Goal: Task Accomplishment & Management: Use online tool/utility

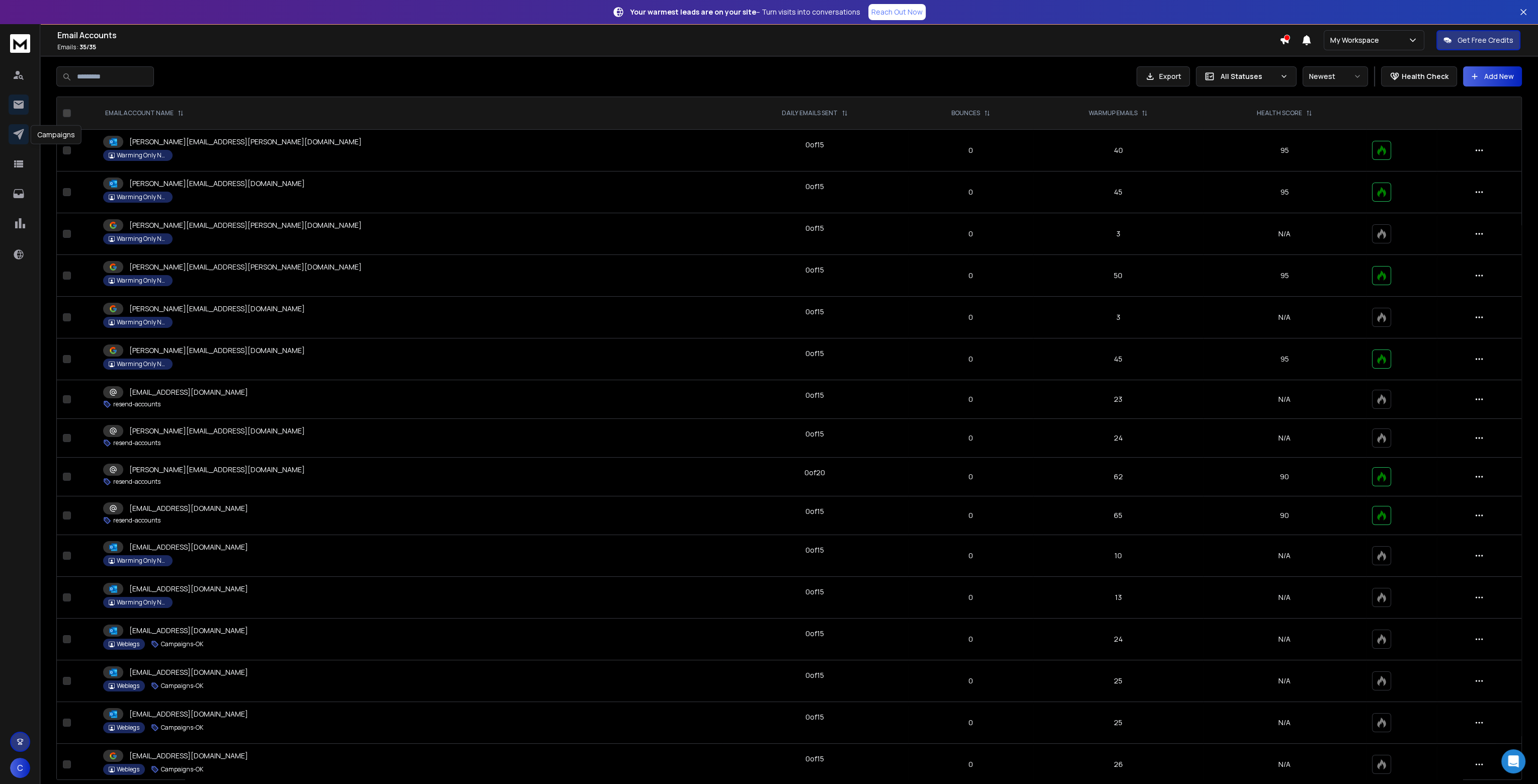
click at [21, 142] on link at bounding box center [19, 134] width 20 height 20
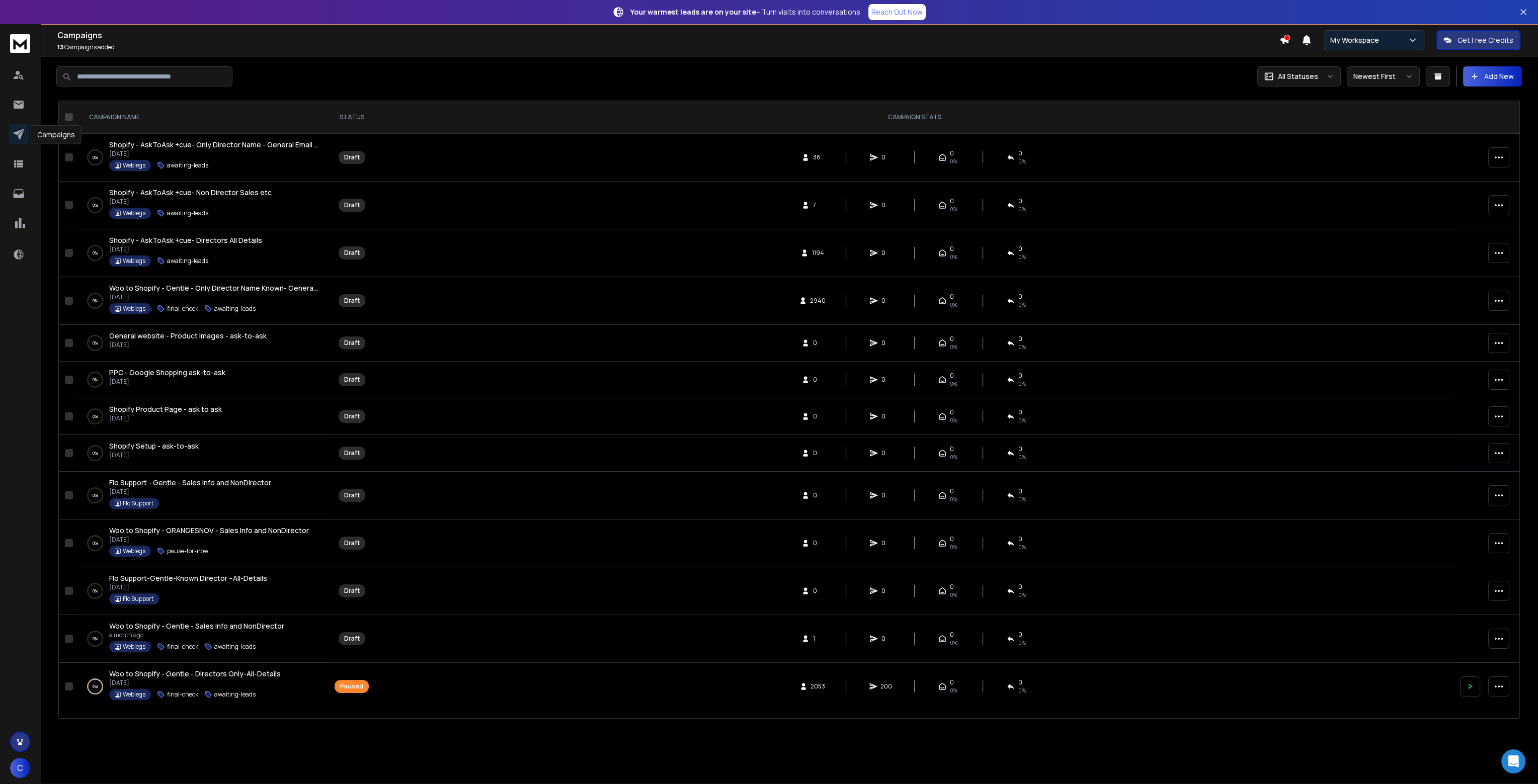
click at [1393, 36] on div "My Workspace" at bounding box center [1374, 40] width 88 height 10
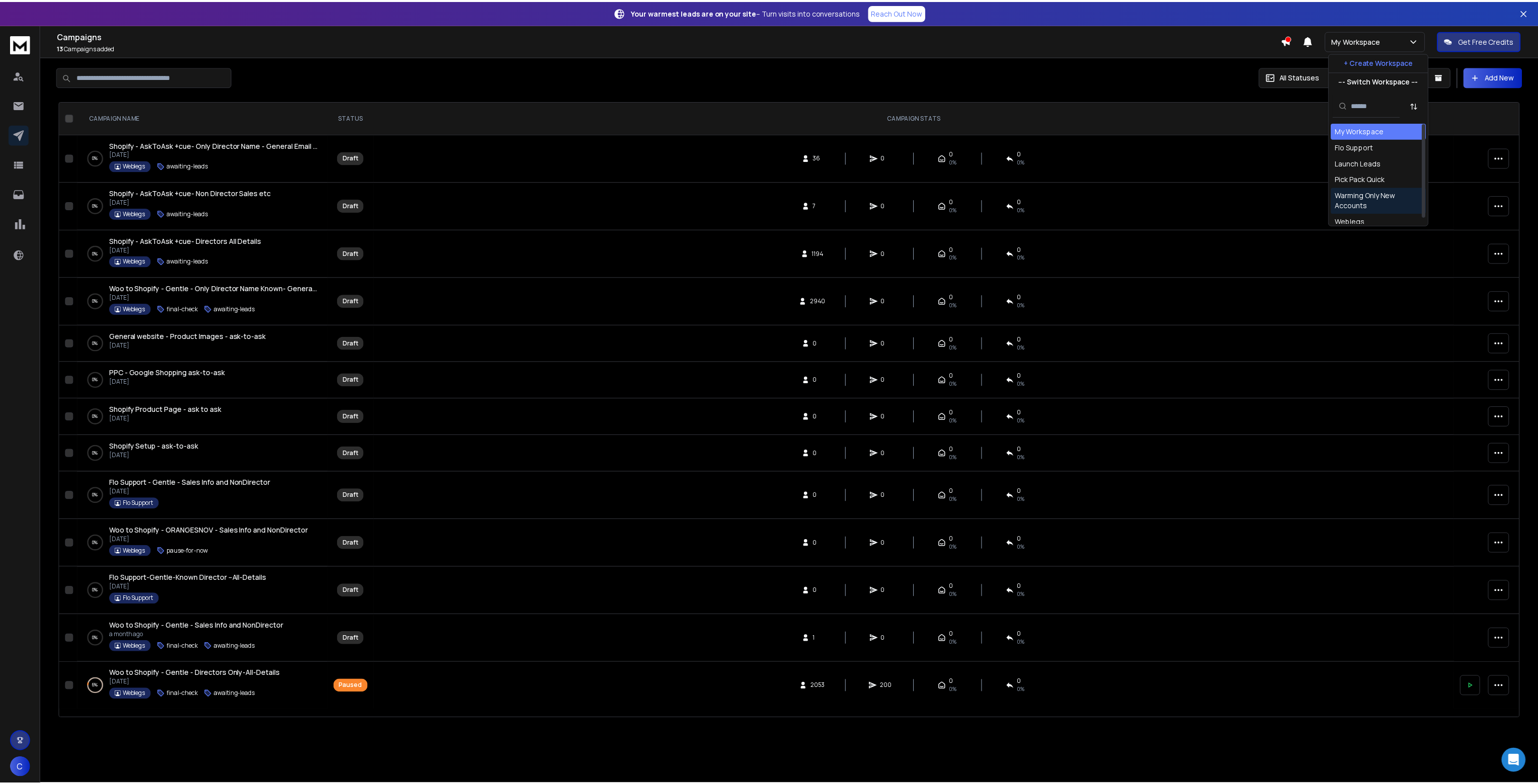
scroll to position [6, 0]
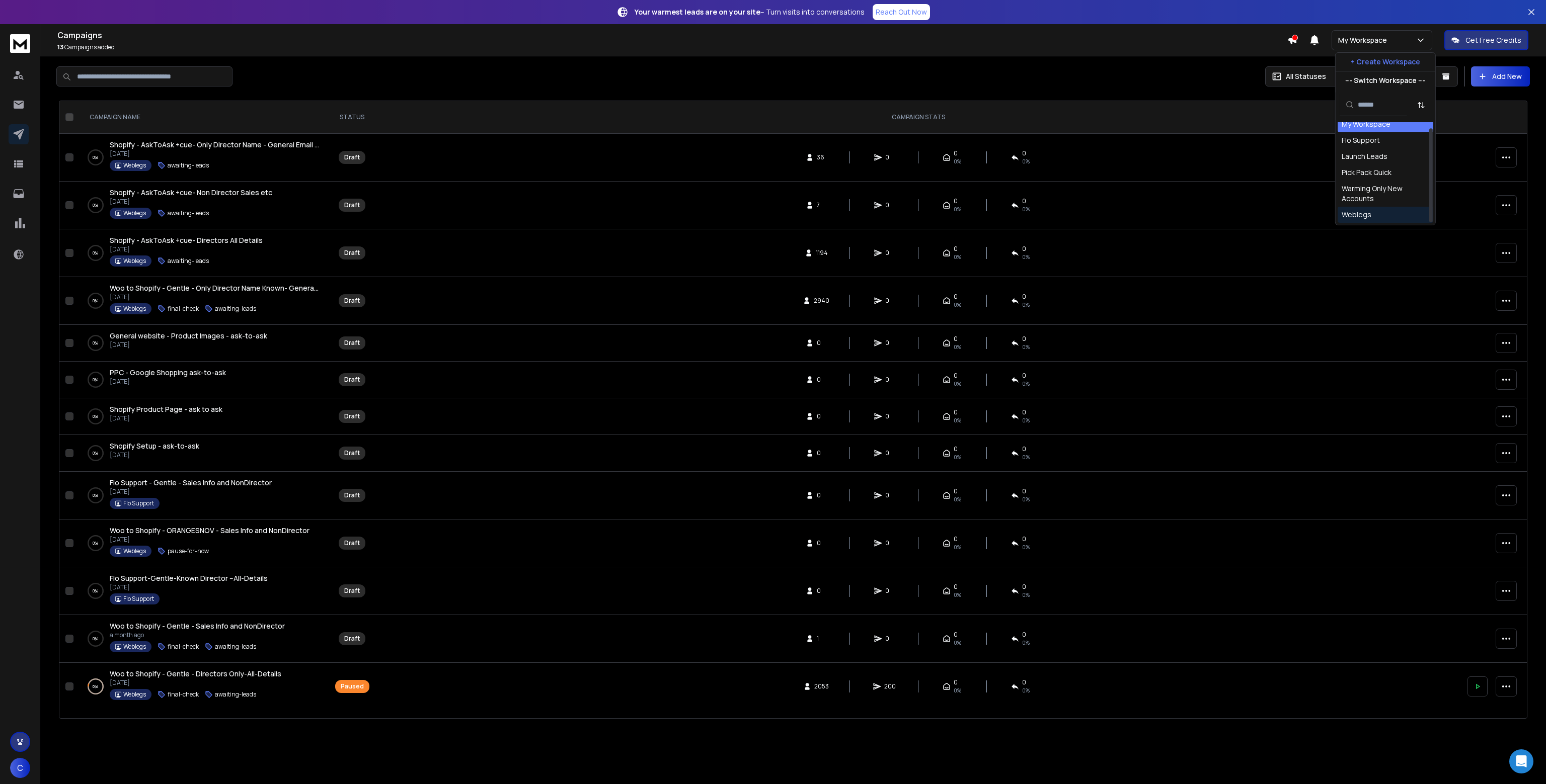
click at [1374, 215] on div "Weblegs" at bounding box center [1385, 215] width 95 height 16
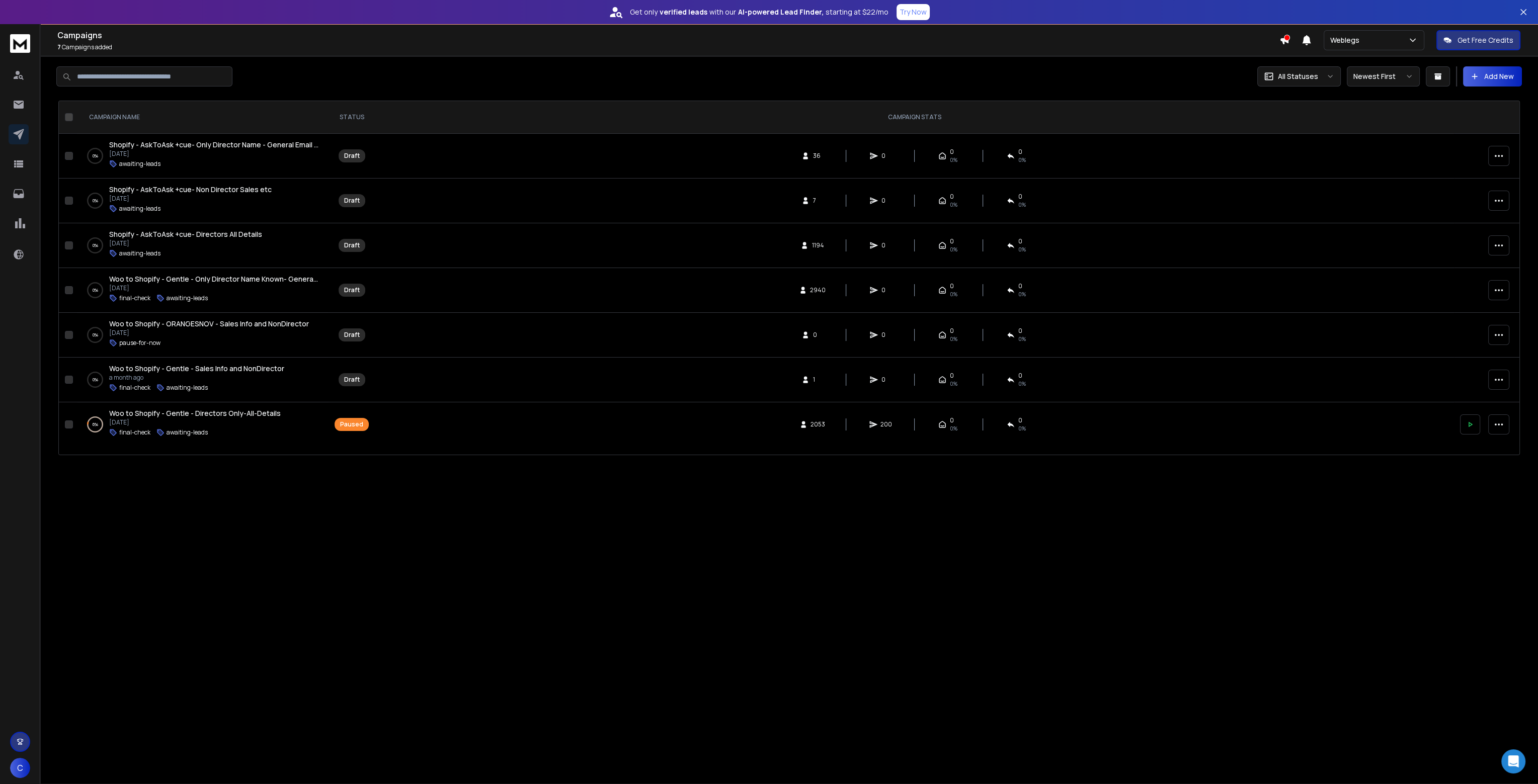
click at [255, 375] on p "a month ago" at bounding box center [197, 377] width 175 height 8
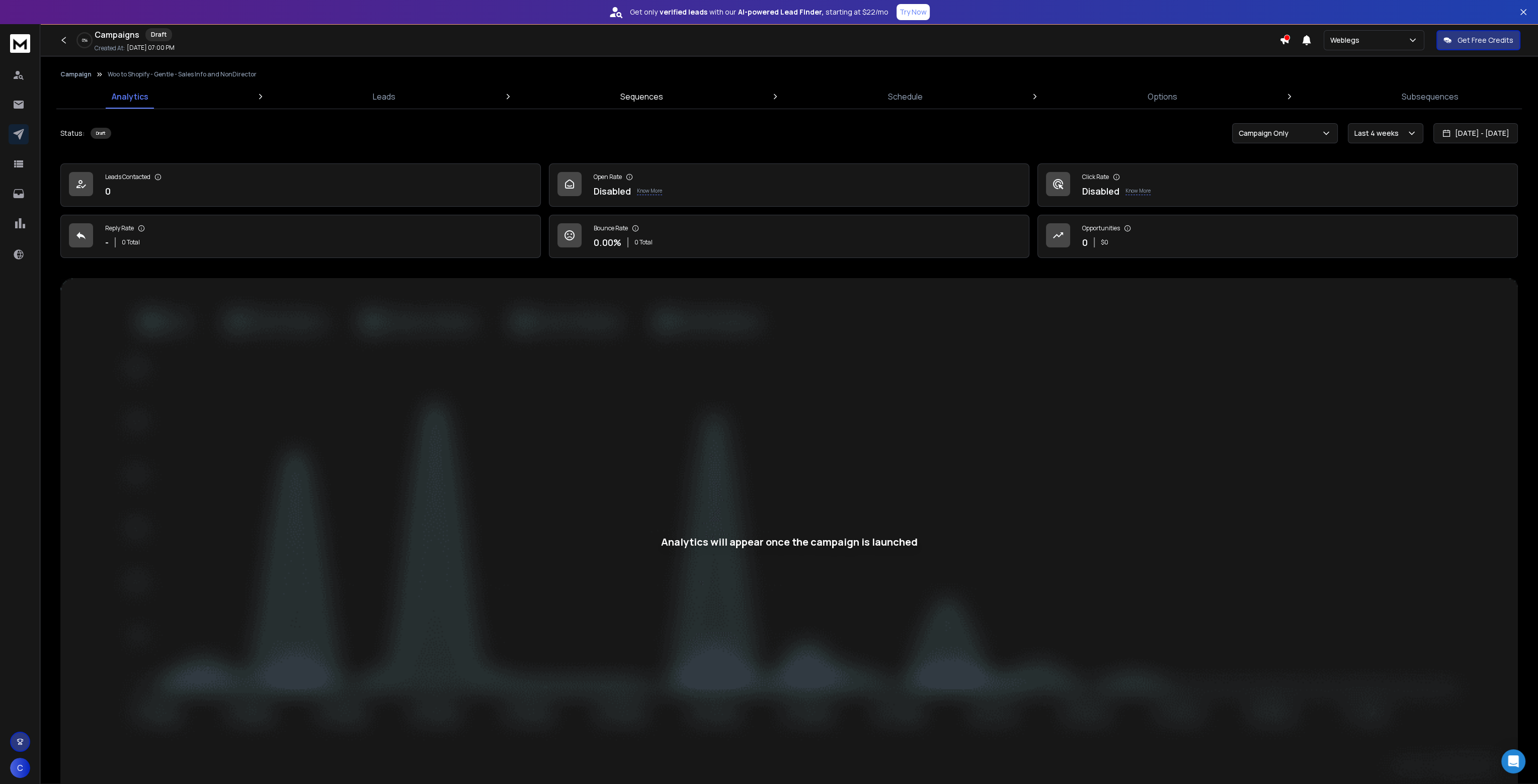
click at [639, 95] on p "Sequences" at bounding box center [641, 97] width 43 height 12
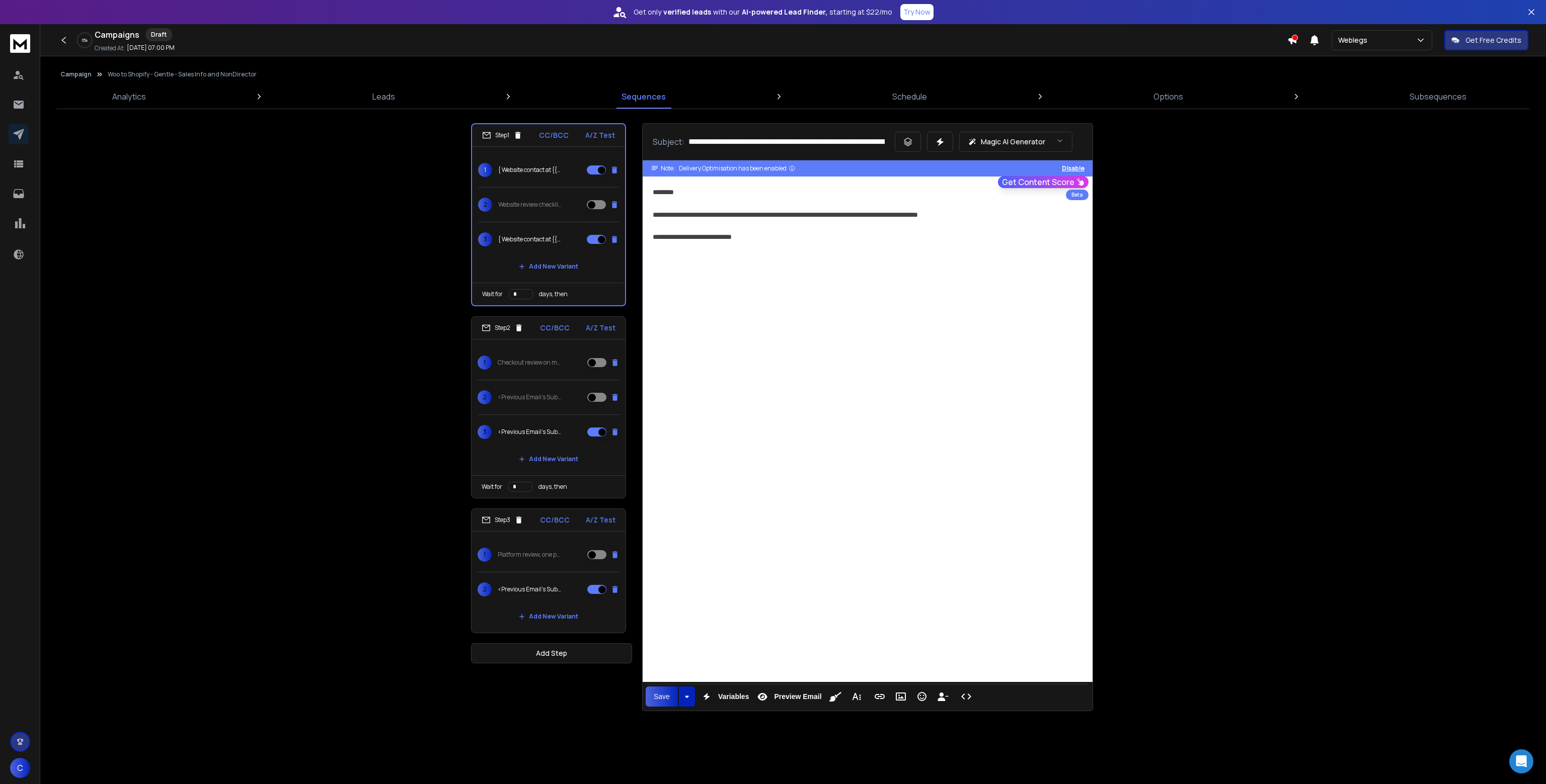
click at [550, 170] on p "{ Website contact at {{companyName}}? | {{Platform}} at {{companyName}} | {{com…" at bounding box center [530, 170] width 64 height 8
click at [544, 235] on p "{ Website contact at {{companyName}}? | {{Platform}} at {{companyName}} | {{com…" at bounding box center [530, 239] width 64 height 8
click at [539, 168] on p "{ Website contact at {{companyName}}? | {{Platform}} at {{companyName}} | {{com…" at bounding box center [530, 170] width 64 height 8
click at [538, 166] on p "{ Website contact at {{companyName}}? | {{Platform}} at {{companyName}} | {{com…" at bounding box center [530, 170] width 64 height 8
drag, startPoint x: 687, startPoint y: 140, endPoint x: 888, endPoint y: 142, distance: 201.0
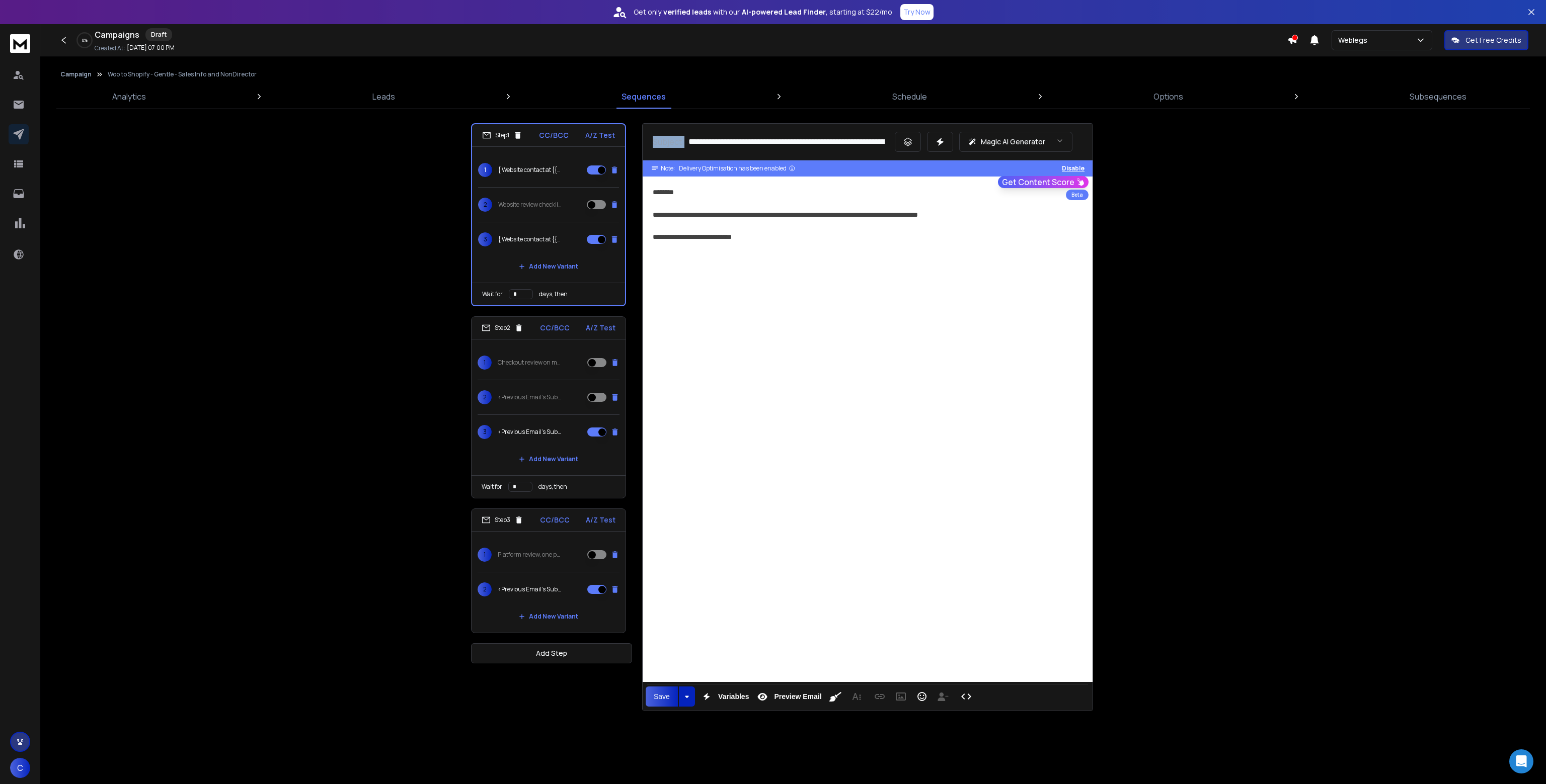
click at [888, 142] on div "**********" at bounding box center [868, 142] width 450 height 37
copy p "Subject:"
click at [534, 235] on p "{ Website contact at {{companyName}}? | {{Platform}} at {{companyName}} | {{com…" at bounding box center [530, 239] width 64 height 8
click at [542, 238] on p "{ Website contact at {{companyName}}? | {{Platform}} at {{companyName}} | {{com…" at bounding box center [530, 239] width 64 height 8
click at [699, 142] on input "**********" at bounding box center [786, 142] width 196 height 12
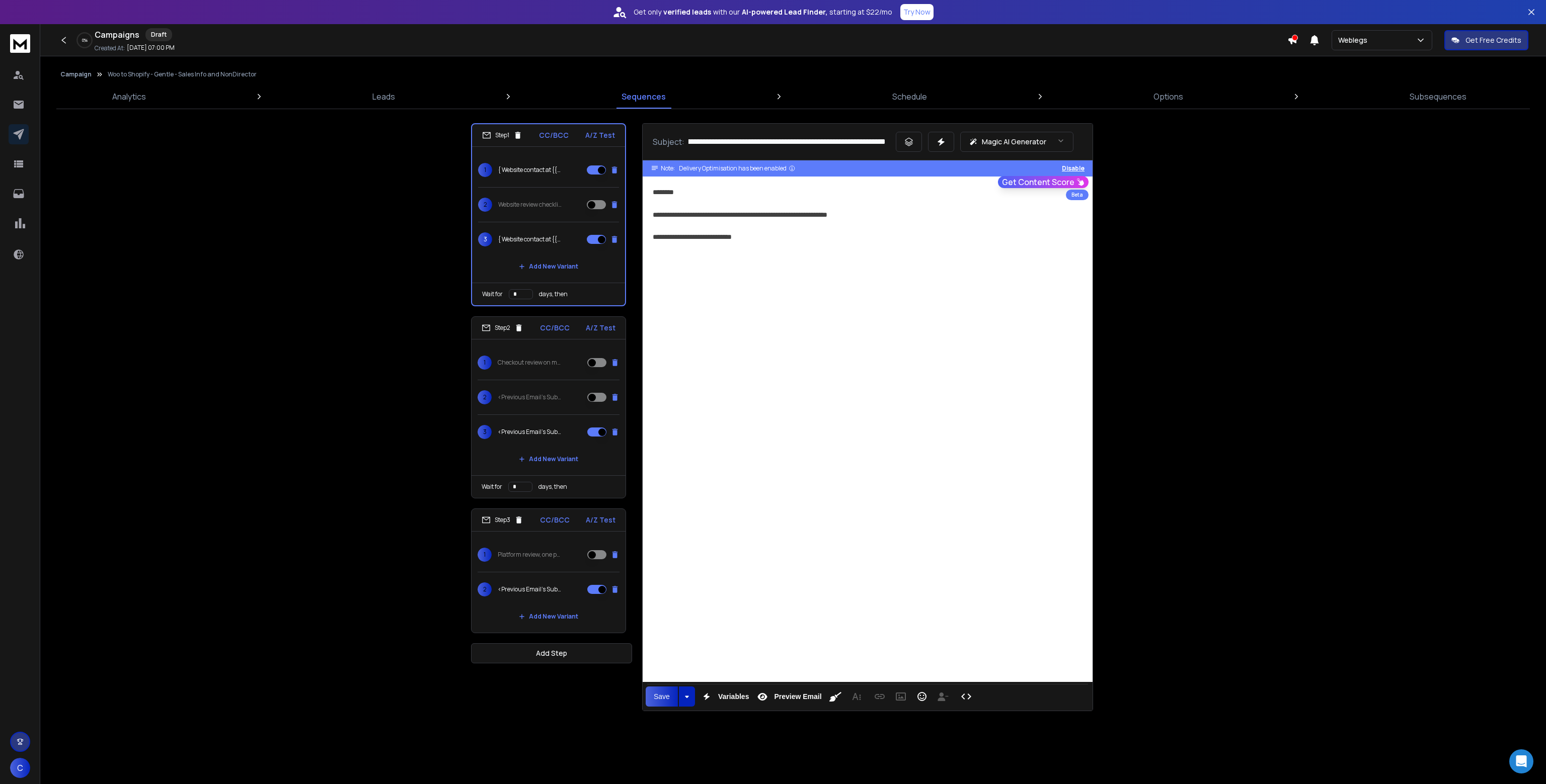
scroll to position [0, 191]
drag, startPoint x: 690, startPoint y: 140, endPoint x: 924, endPoint y: 143, distance: 234.0
click at [924, 143] on div "**********" at bounding box center [868, 142] width 450 height 37
